Goal: Task Accomplishment & Management: Manage account settings

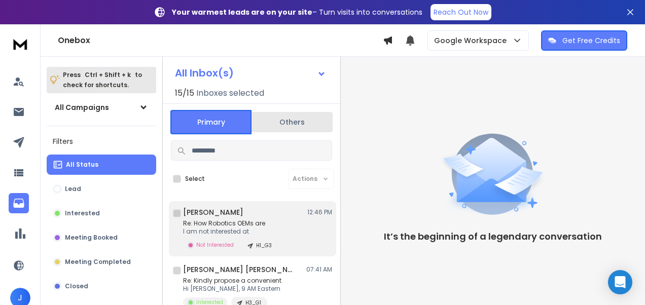
drag, startPoint x: 240, startPoint y: 211, endPoint x: 181, endPoint y: 215, distance: 59.5
click at [181, 215] on div "[PERSON_NAME] 12:46 PM Re: How Robotics OEMs are I am not interested at Not Int…" at bounding box center [252, 228] width 167 height 55
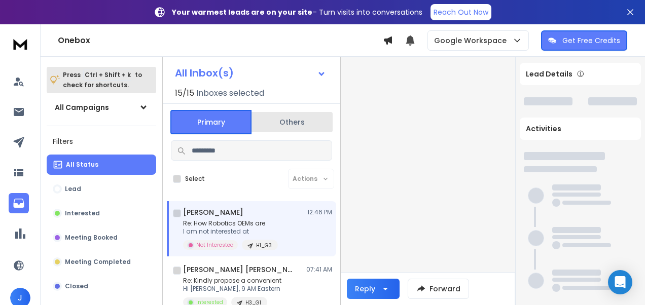
copy div "[PERSON_NAME]"
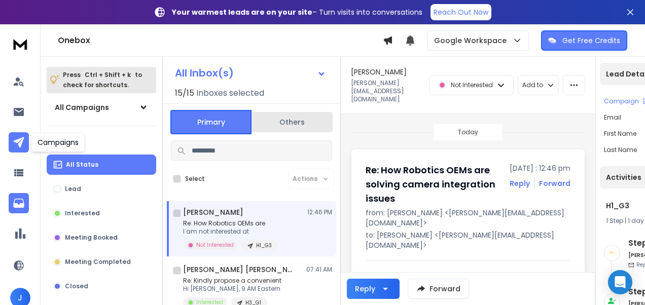
click at [16, 138] on icon at bounding box center [19, 142] width 12 height 12
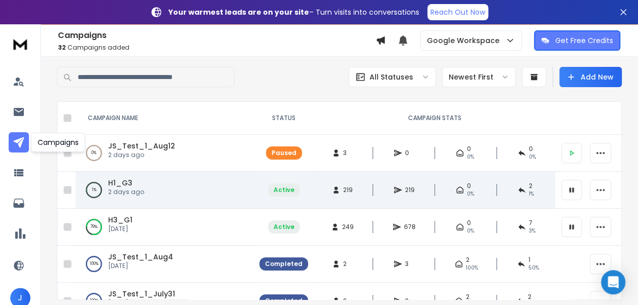
click at [165, 183] on div "1 % H1_G3 [DATE]" at bounding box center [164, 190] width 157 height 24
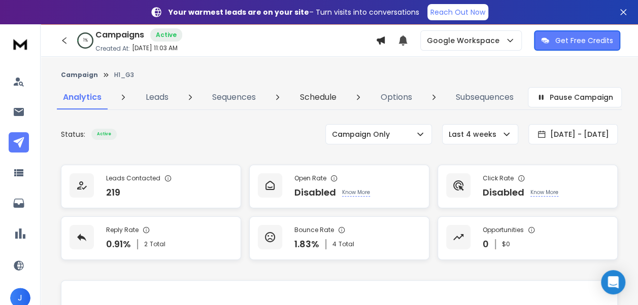
click at [324, 99] on p "Schedule" at bounding box center [318, 97] width 37 height 12
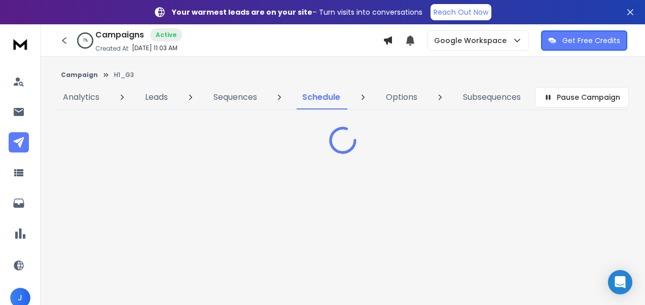
click at [324, 99] on p "Schedule" at bounding box center [321, 97] width 38 height 12
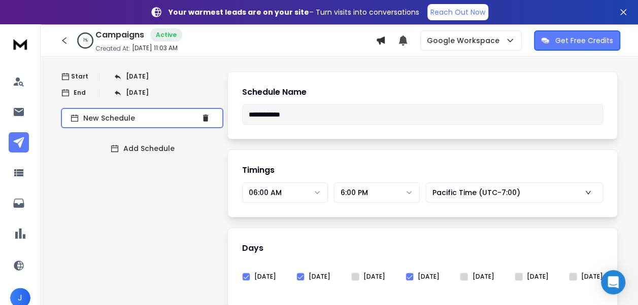
scroll to position [98, 0]
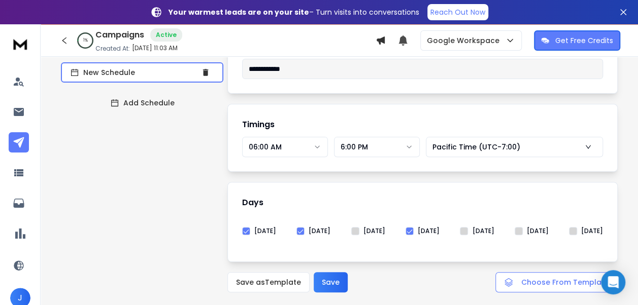
click at [330, 279] on button "Save" at bounding box center [331, 282] width 34 height 20
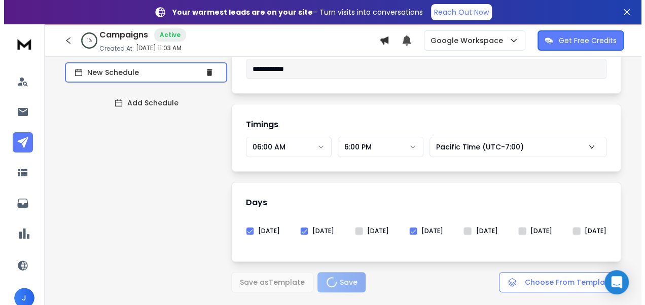
scroll to position [0, 0]
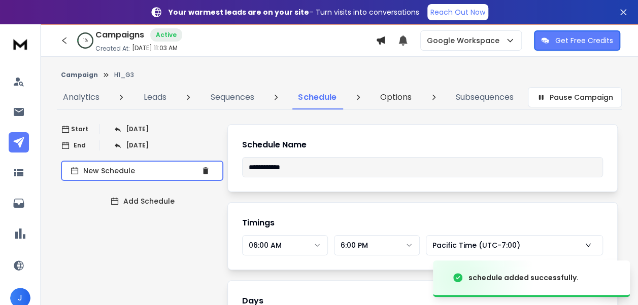
click at [406, 99] on p "Options" at bounding box center [395, 97] width 31 height 12
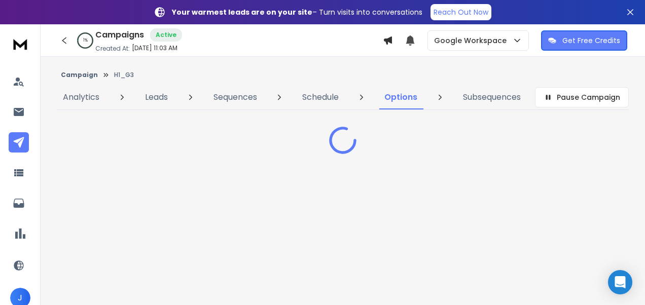
select select "*"
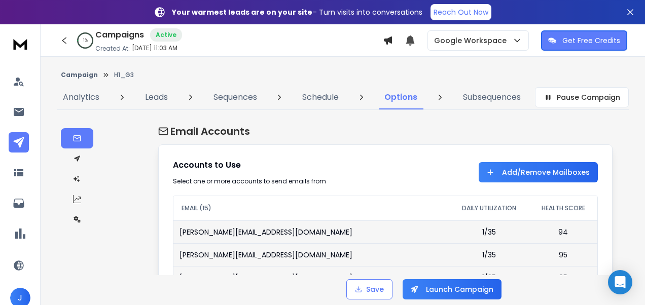
click at [444, 291] on button "Launch Campaign" at bounding box center [452, 290] width 99 height 20
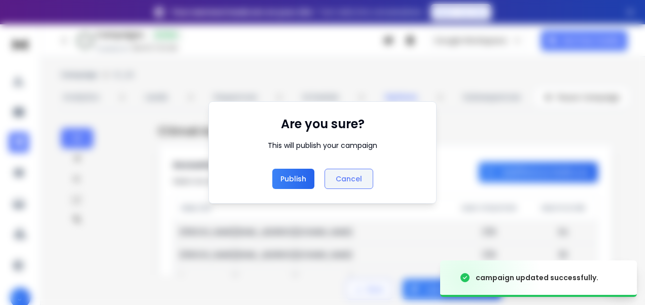
click at [288, 175] on button "Publish" at bounding box center [293, 179] width 42 height 20
